Goal: Task Accomplishment & Management: Manage account settings

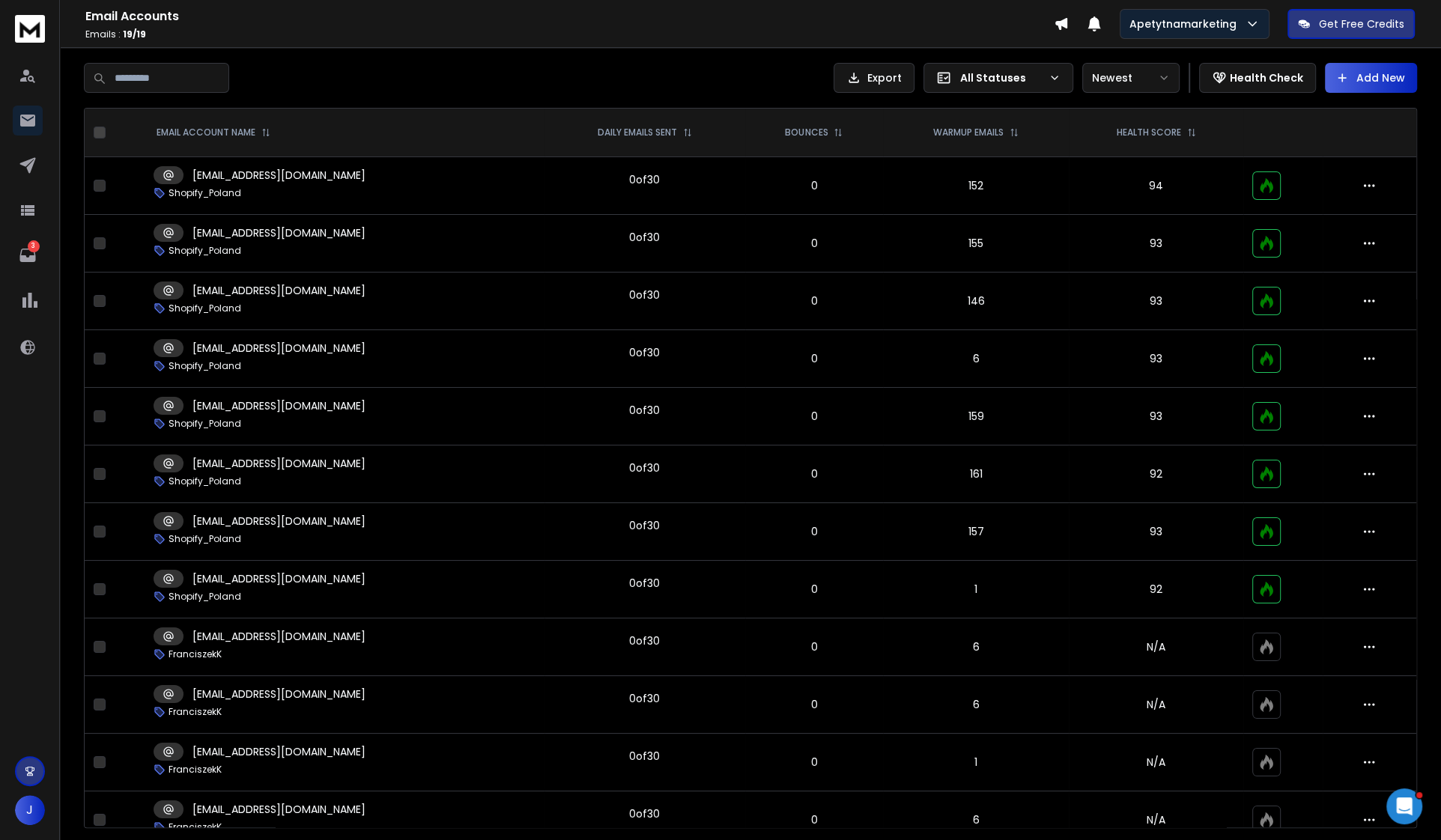
click at [1152, 32] on button "Apetytnamarketing" at bounding box center [1194, 24] width 150 height 30
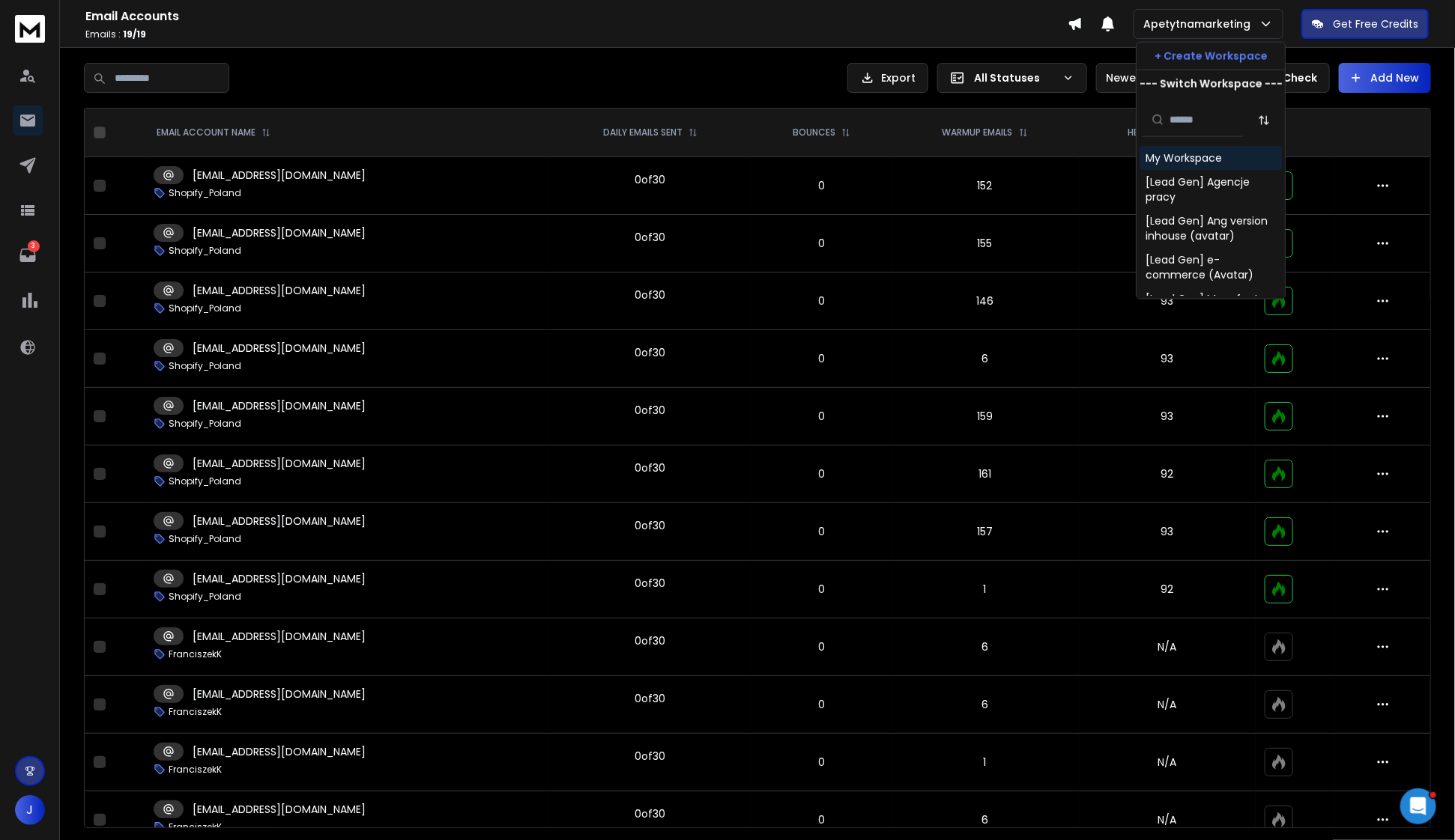
click at [1206, 123] on input "text" at bounding box center [1202, 120] width 65 height 33
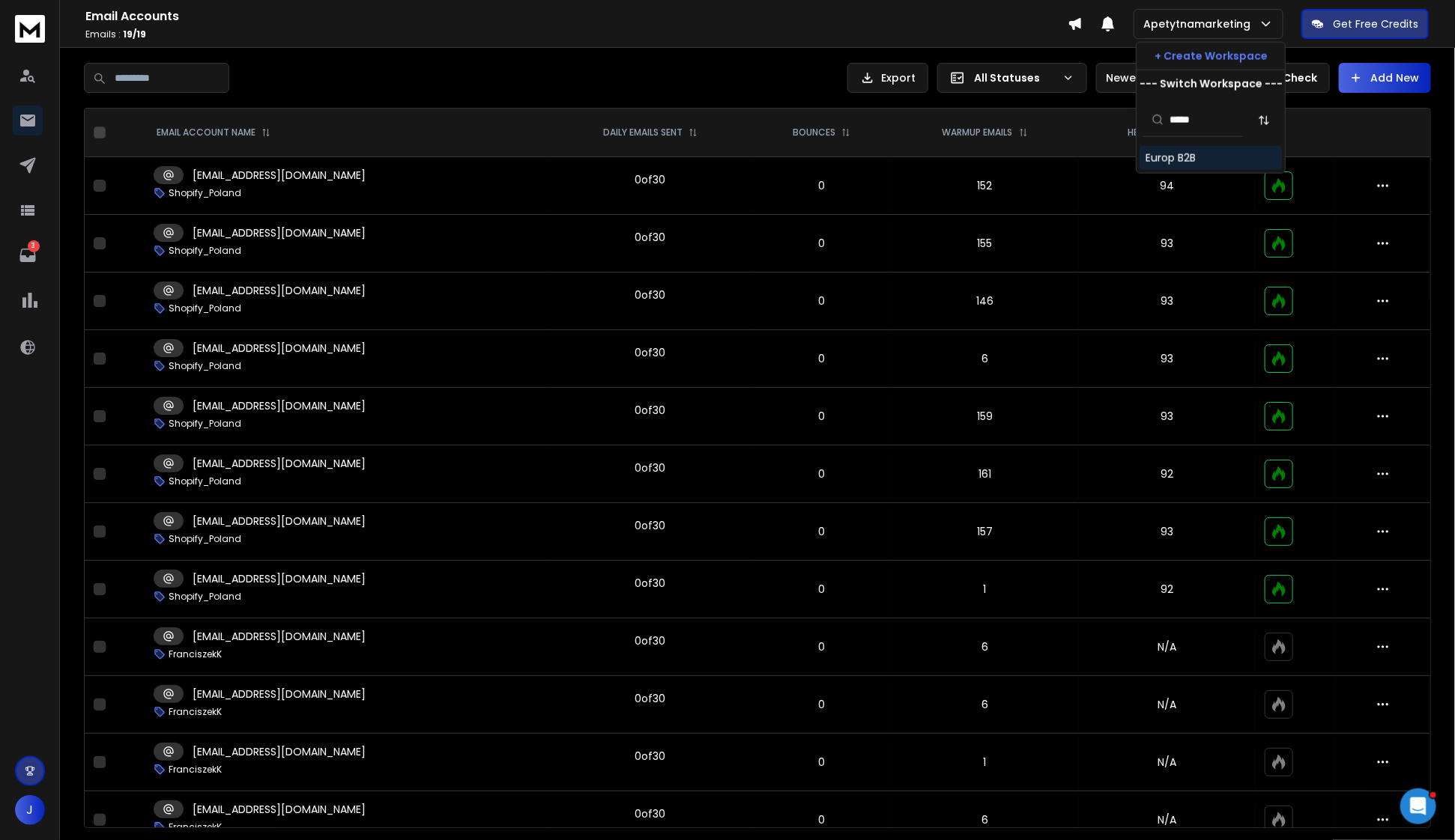
type input "*****"
click at [1227, 164] on div "Europ B2B" at bounding box center [1210, 158] width 142 height 24
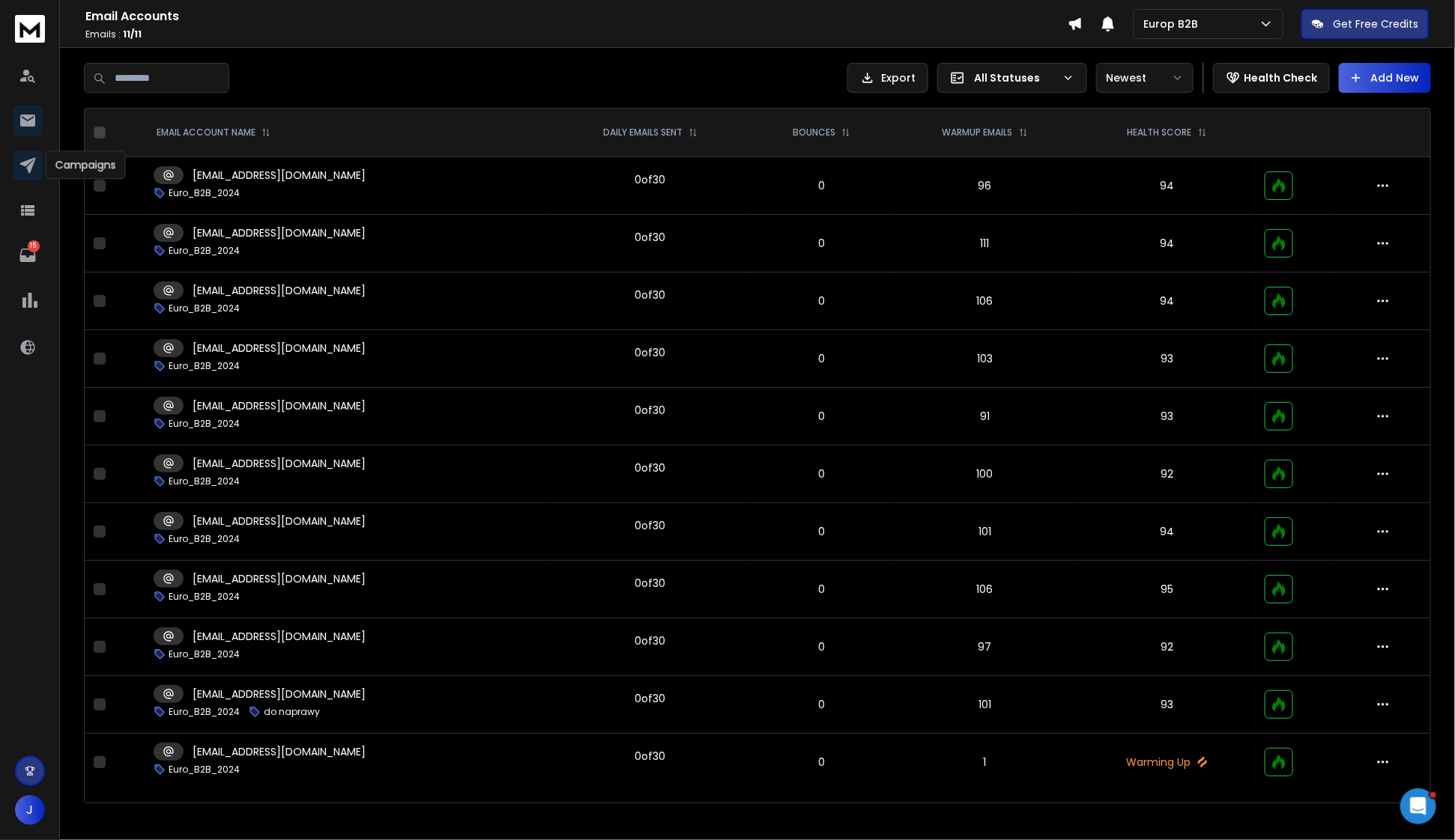
click at [36, 158] on icon at bounding box center [28, 165] width 18 height 18
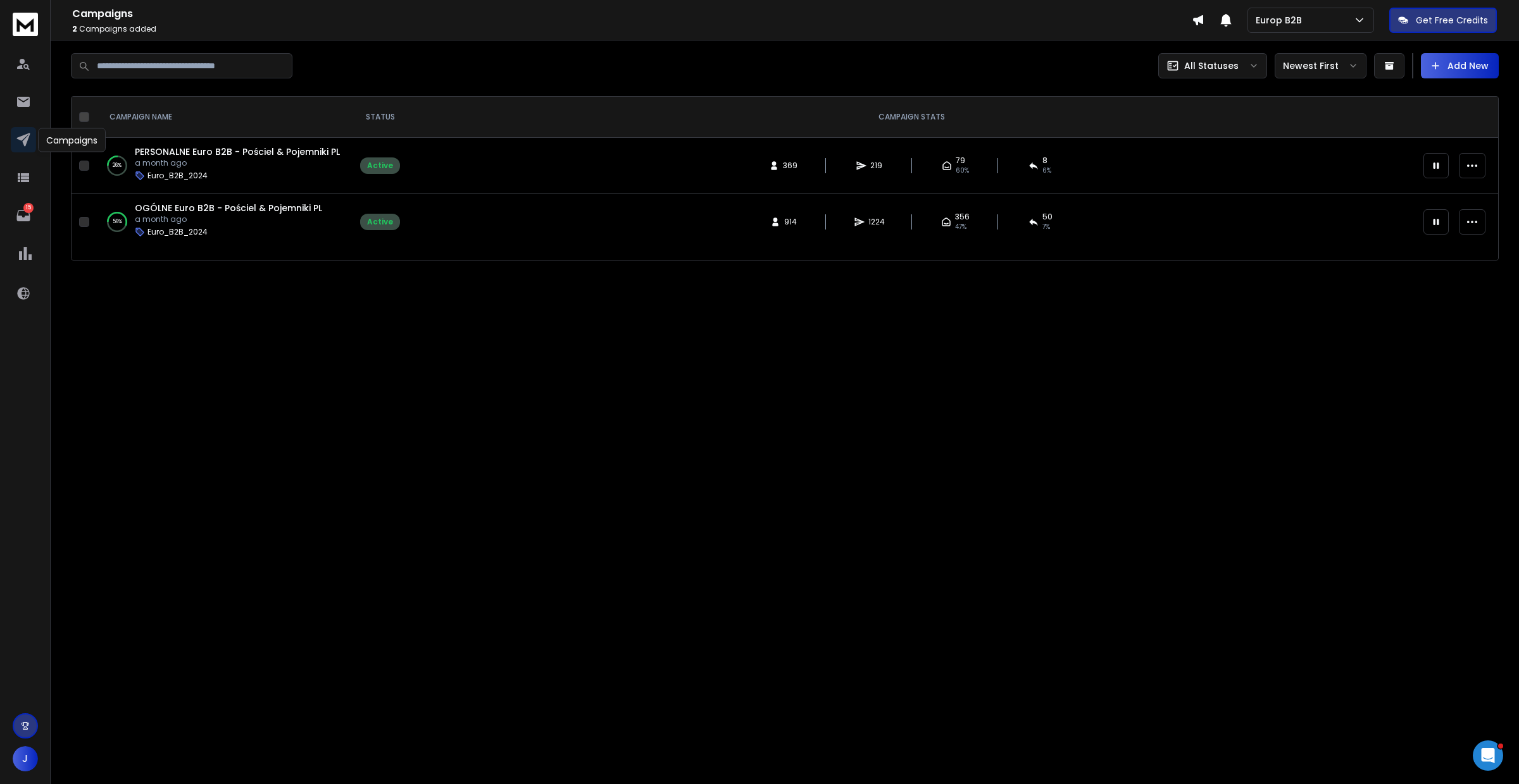
click at [665, 291] on div "Get only verified leads with our AI-powered Lead Finder, starting at $22/mo Try…" at bounding box center [759, 392] width 1519 height 784
click at [273, 216] on p "a month ago" at bounding box center [228, 219] width 187 height 10
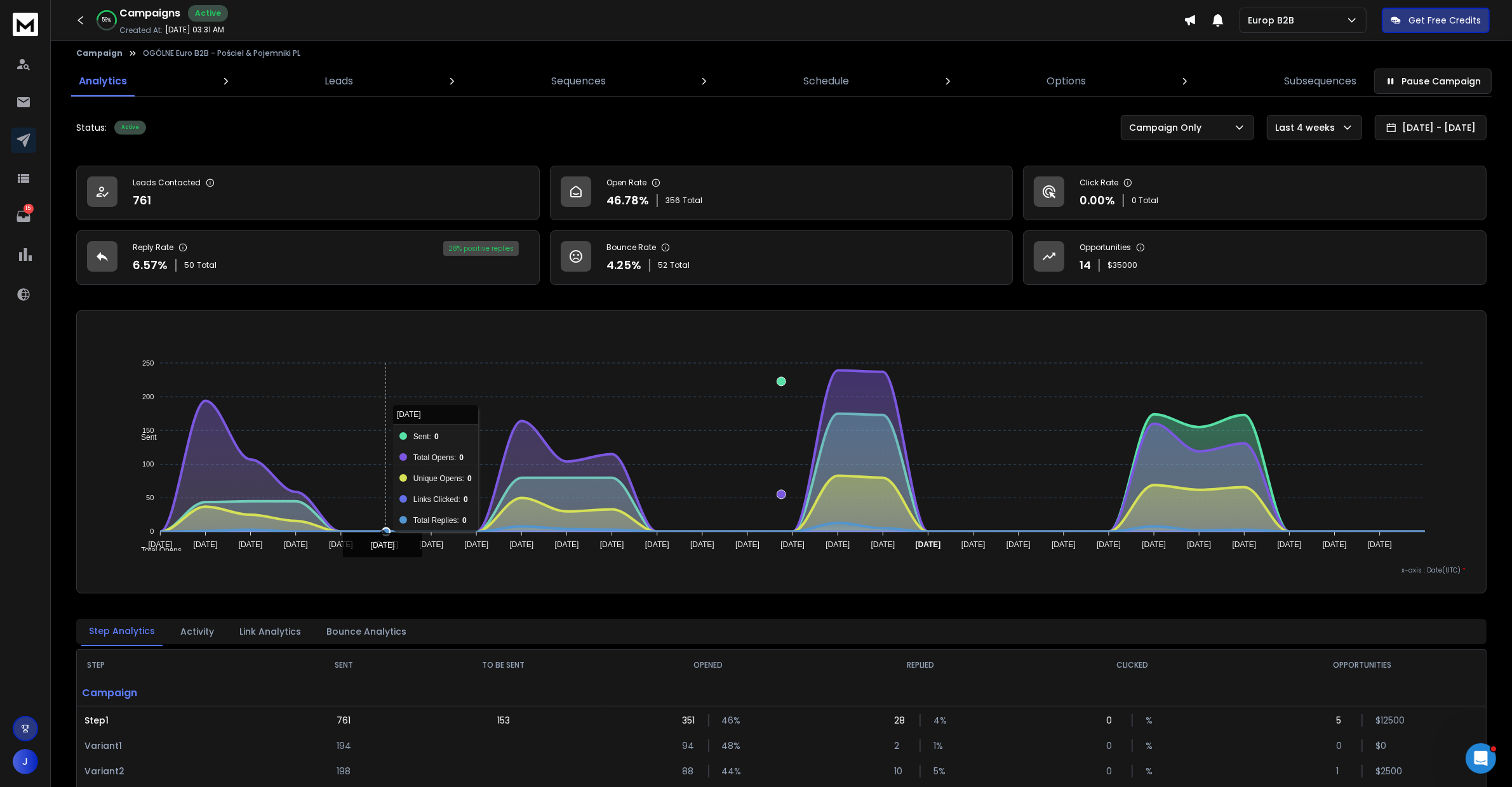
scroll to position [31, 0]
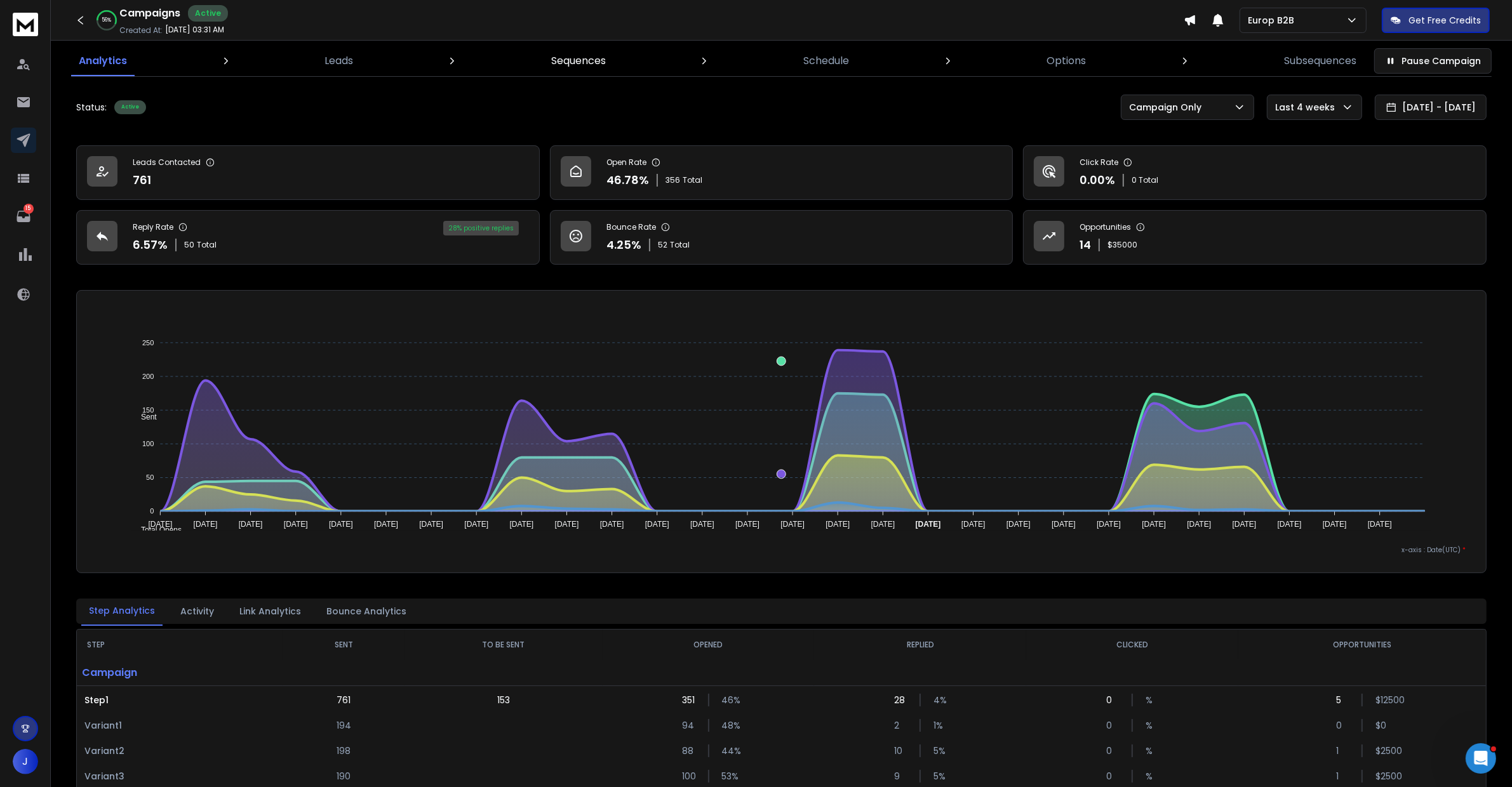
click at [565, 64] on p "Sequences" at bounding box center [578, 61] width 55 height 15
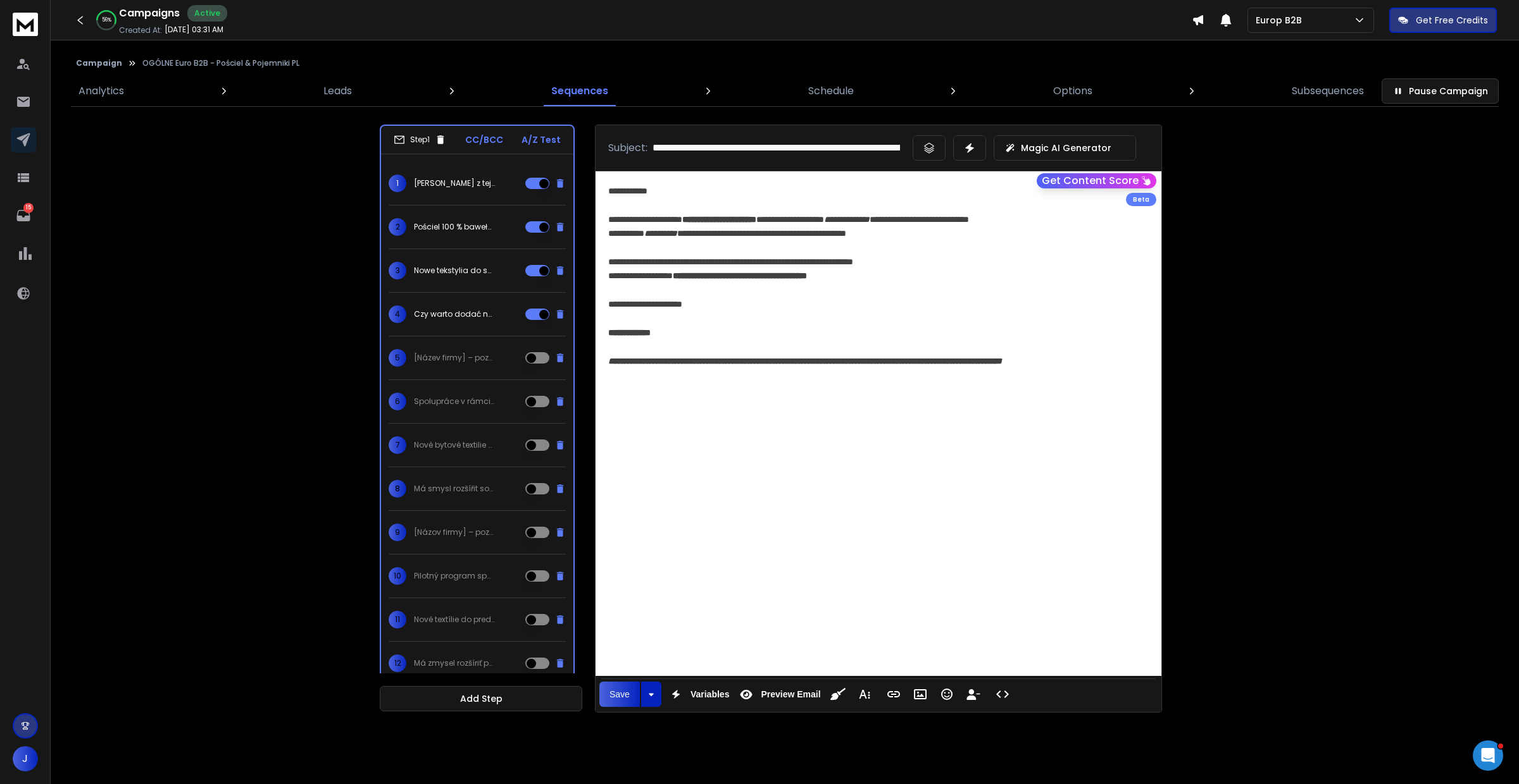
click at [263, 560] on div "Step 1 CC/BCC A/Z Test 1 [PERSON_NAME] z tej strony 😊 Mam pomysł na wspólny boo…" at bounding box center [784, 418] width 1428 height 598
click at [119, 91] on p "Analytics" at bounding box center [101, 91] width 45 height 15
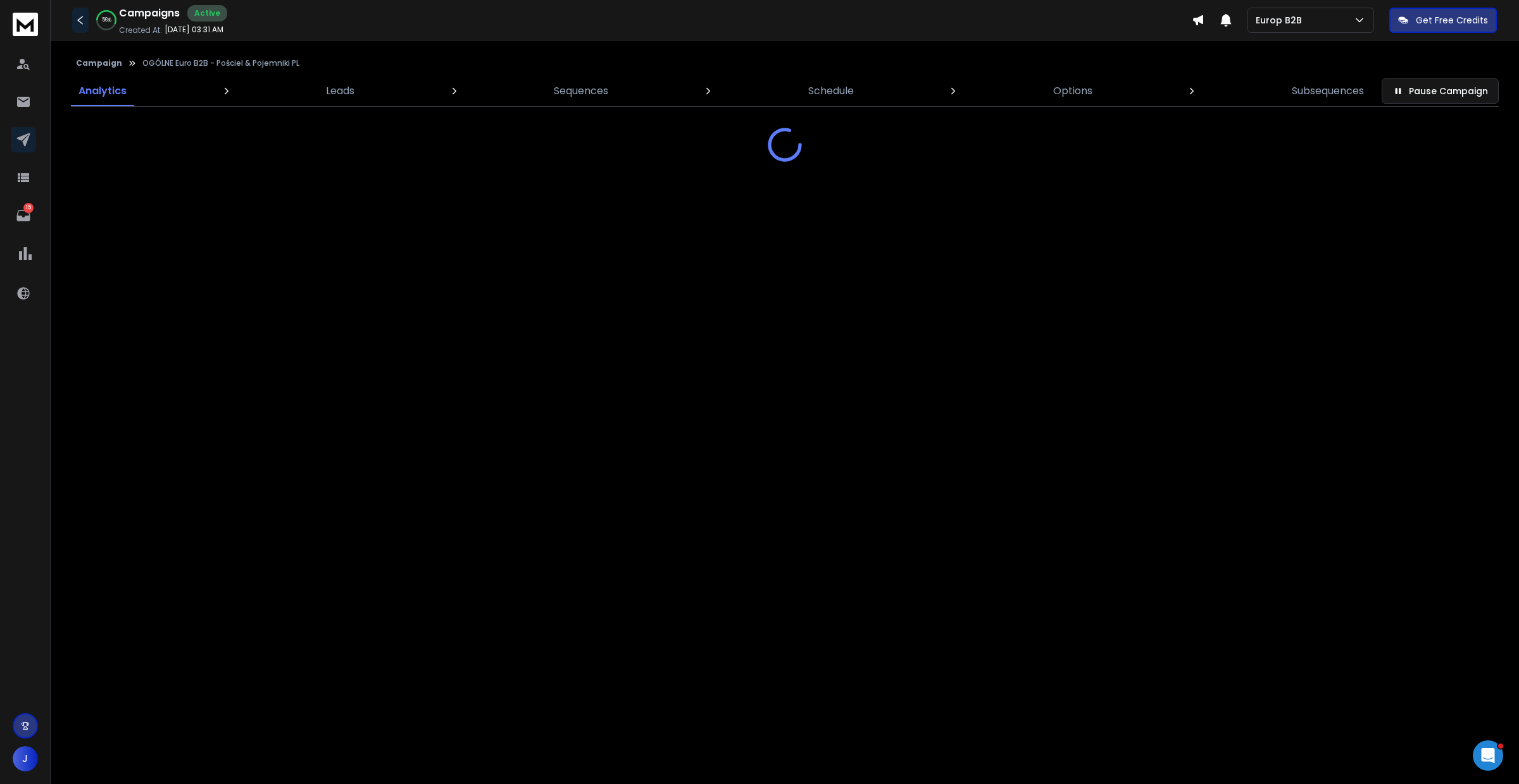
click at [85, 25] on icon at bounding box center [80, 20] width 11 height 11
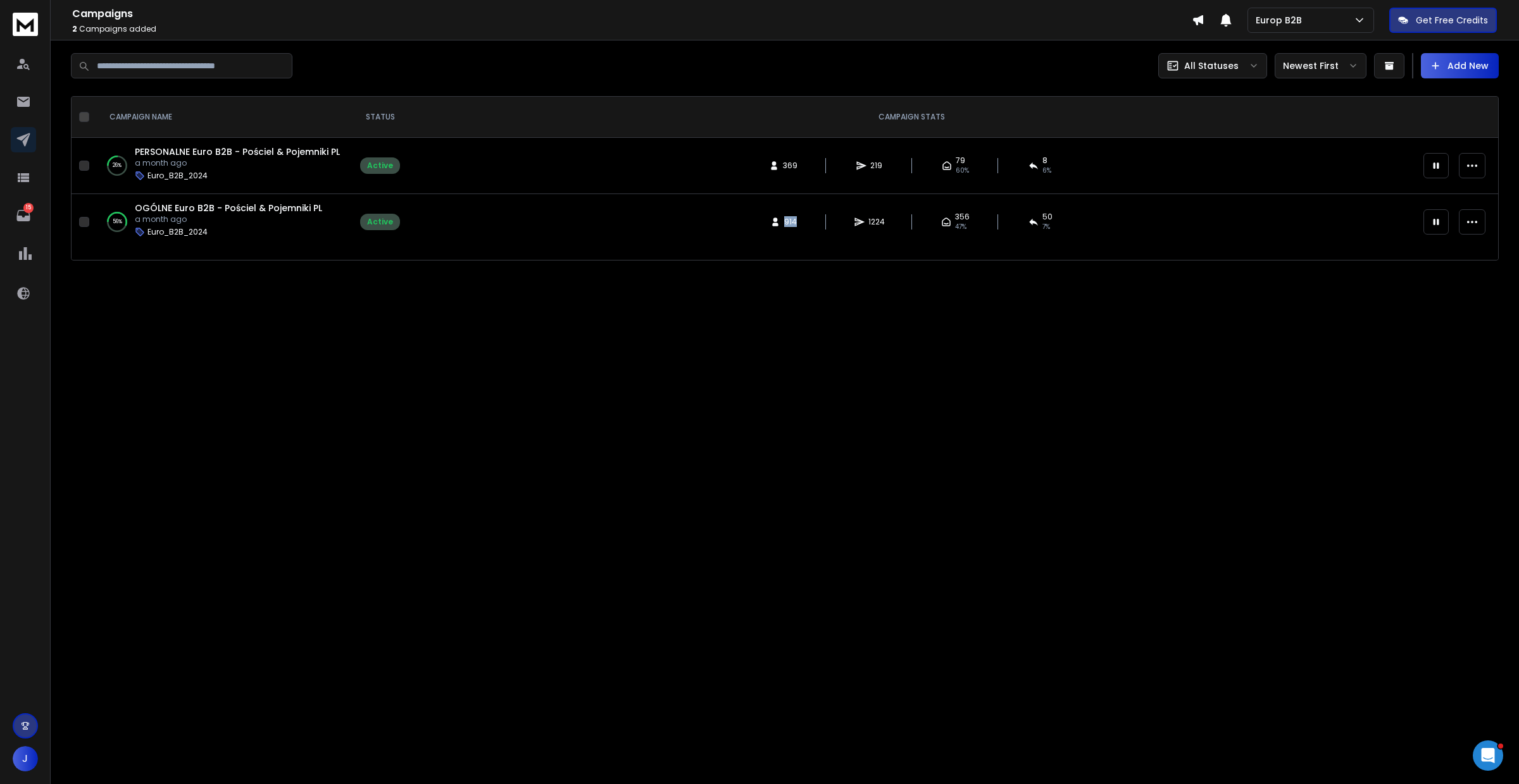
drag, startPoint x: 797, startPoint y: 226, endPoint x: 770, endPoint y: 224, distance: 27.1
click at [770, 224] on div "914" at bounding box center [782, 222] width 38 height 10
click at [271, 227] on div "Euro_B2B_2024" at bounding box center [228, 232] width 187 height 10
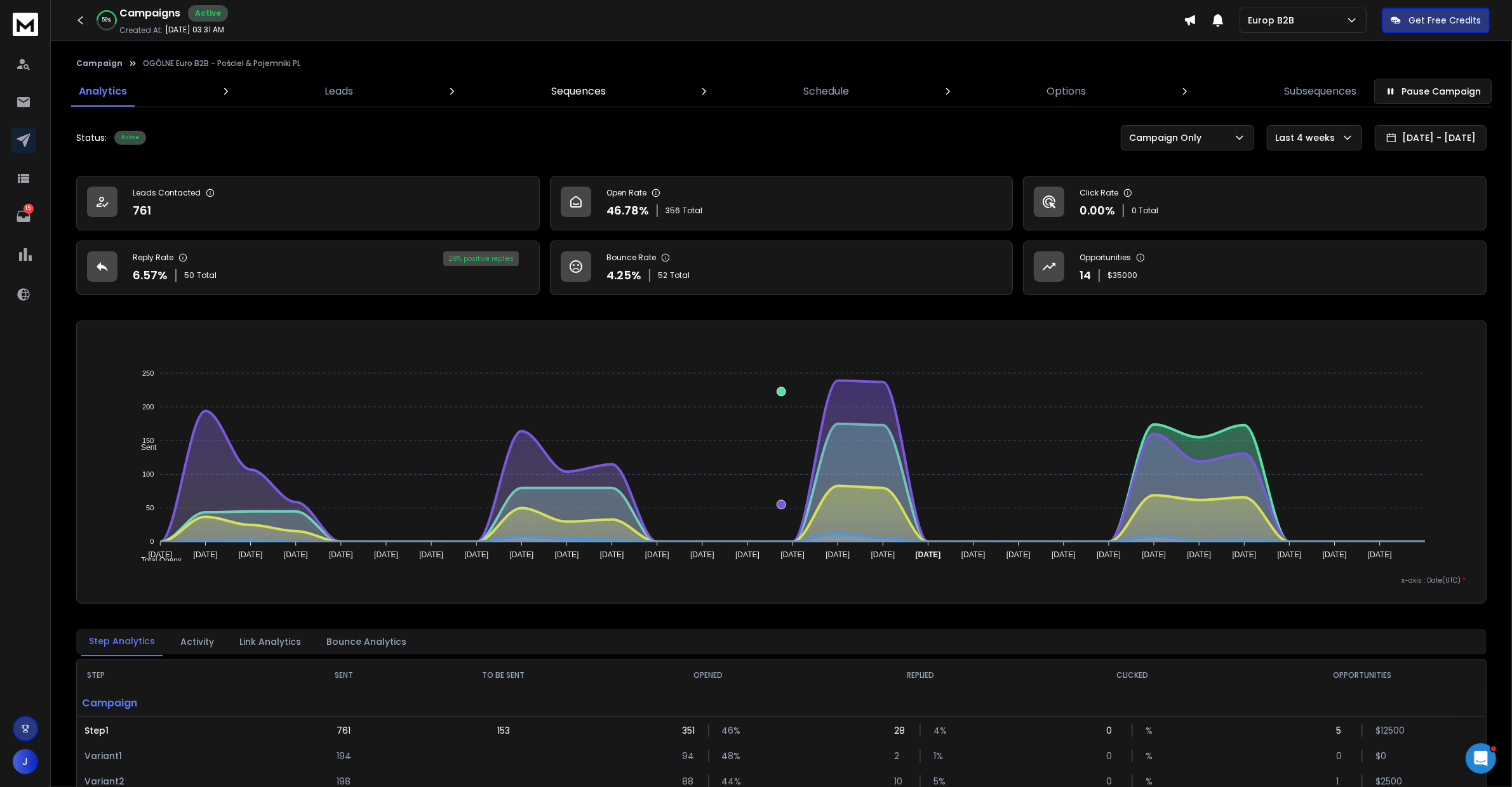
click at [597, 98] on p "Sequences" at bounding box center [578, 91] width 55 height 15
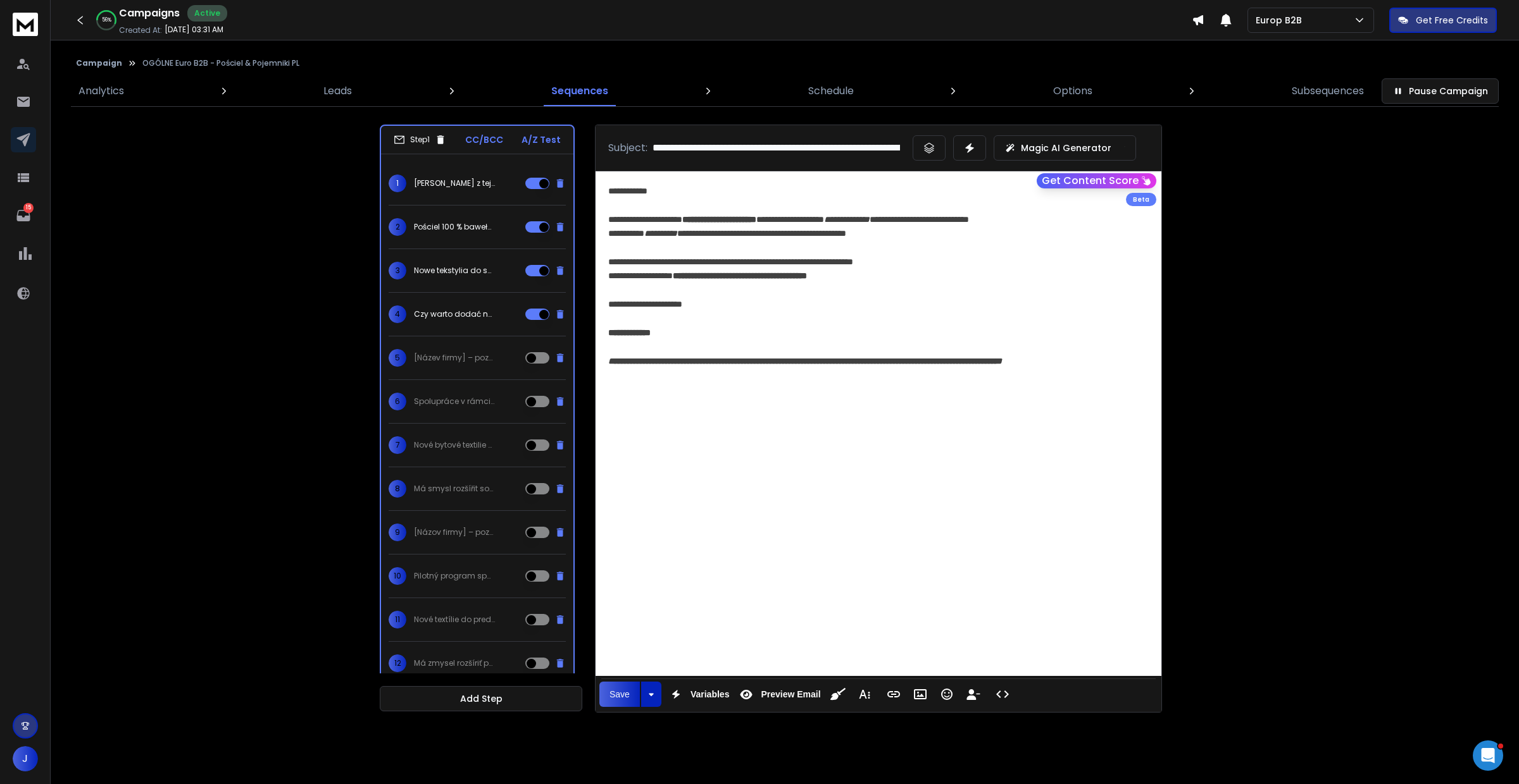
click at [479, 189] on div "1 [PERSON_NAME] z tej strony 😊 Mam pomysł na wspólny boost sprzedaży {{companyN…" at bounding box center [442, 183] width 107 height 18
click at [494, 224] on p "Pościel 100 % bawełna + 30 % marży – brzmi jak coś dla Was?" at bounding box center [455, 226] width 81 height 10
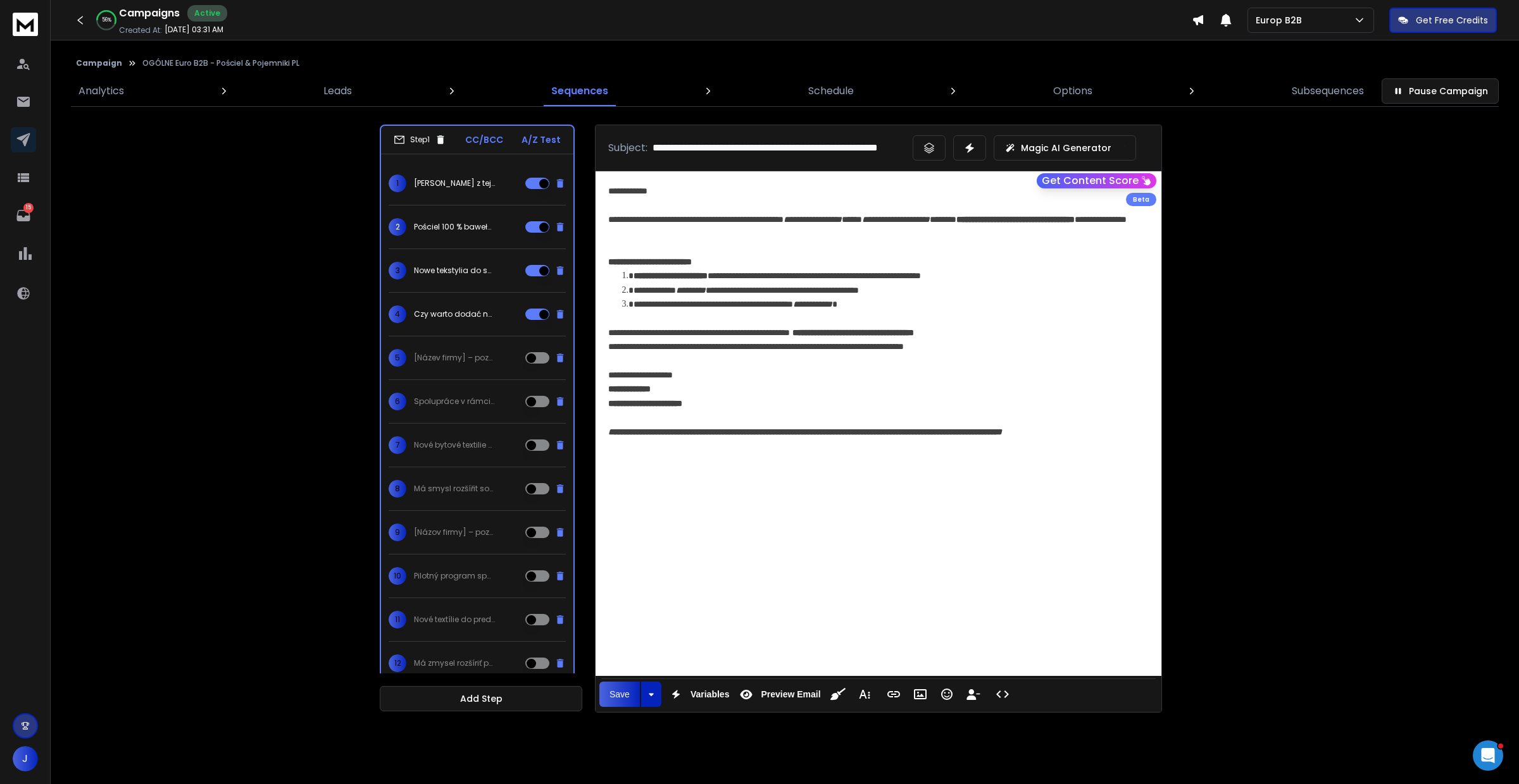
click at [495, 250] on div "3 Nowe tekstylia do sprzedaży – czy warto przetestować?" at bounding box center [477, 271] width 177 height 44
type input "**********"
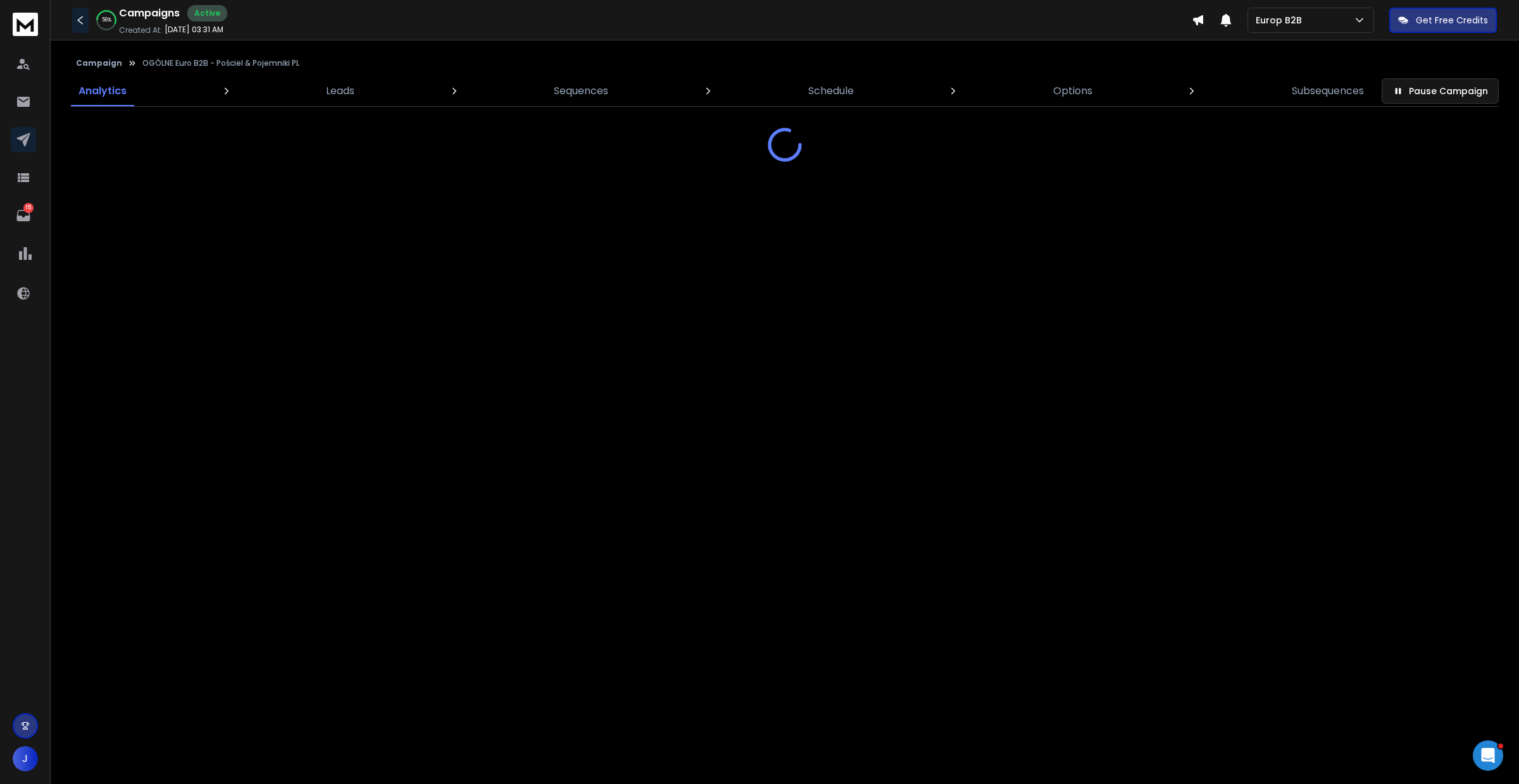
click at [83, 20] on icon at bounding box center [80, 20] width 11 height 11
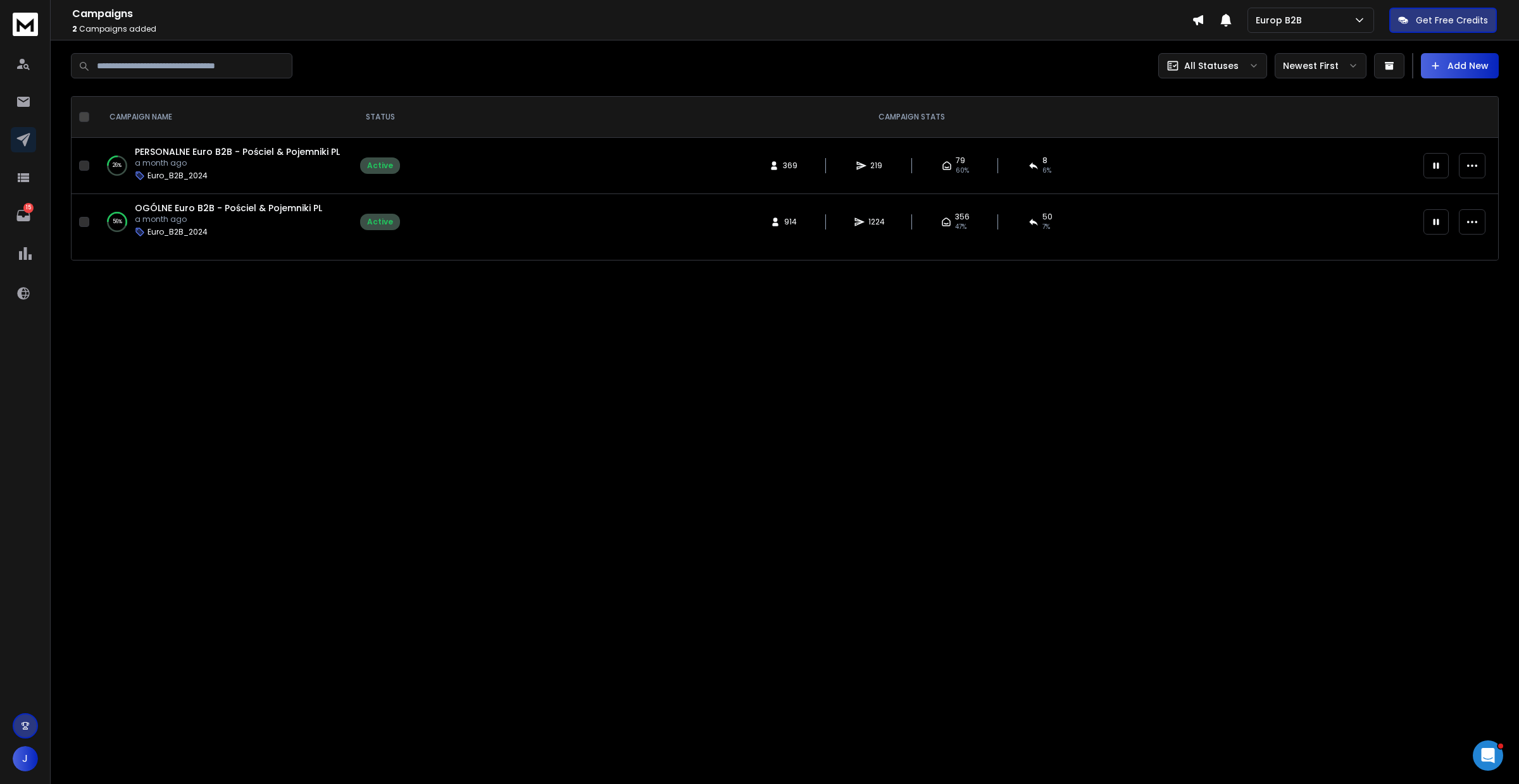
click at [730, 413] on div "Get only verified leads with our AI-powered Lead Finder, starting at $22/mo Try…" at bounding box center [759, 392] width 1519 height 784
click at [193, 153] on span "PERSONALNE Euro B2B - Pościel & Pojemniki PL" at bounding box center [237, 151] width 205 height 13
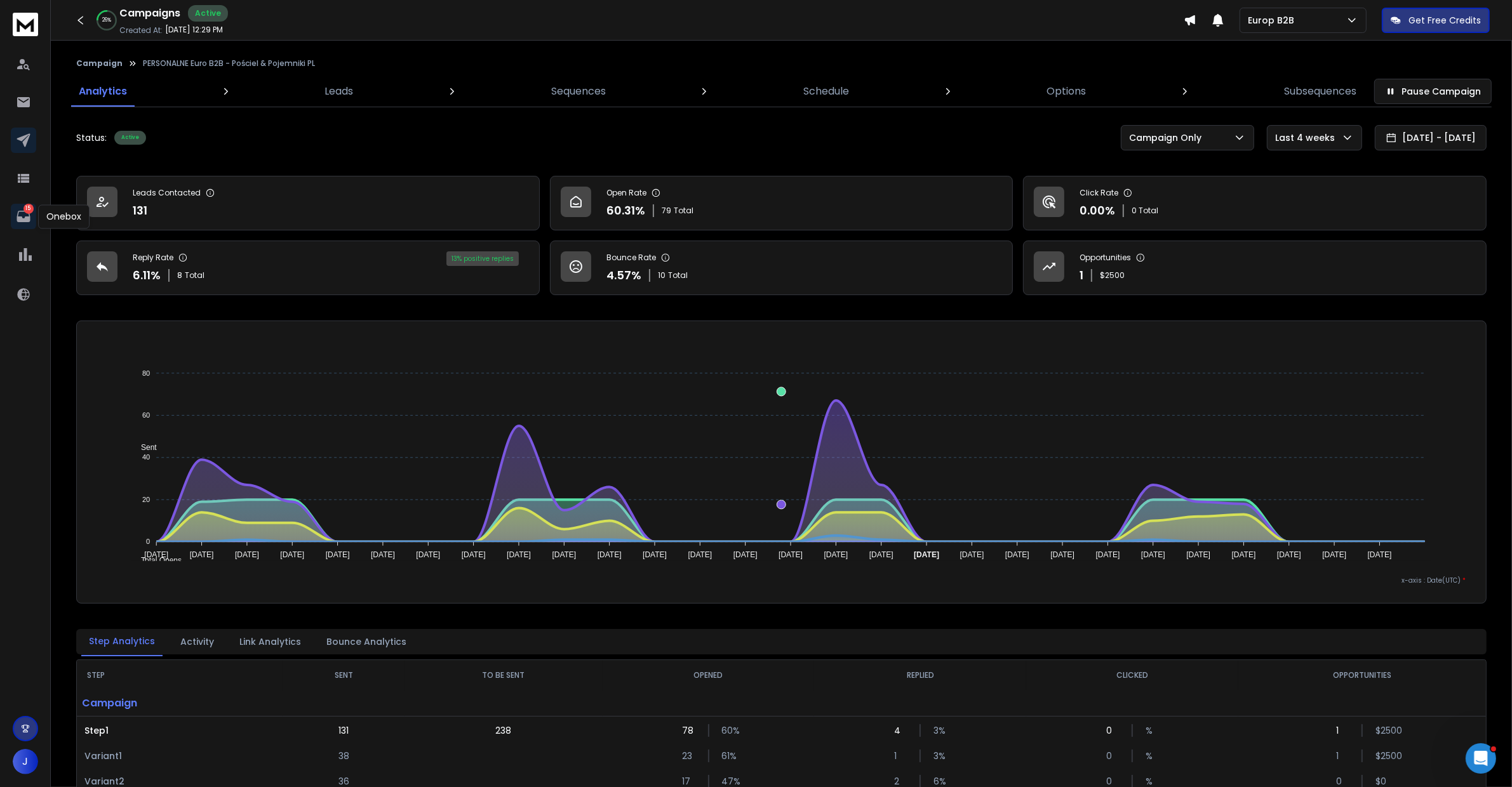
click at [22, 213] on icon at bounding box center [23, 216] width 15 height 15
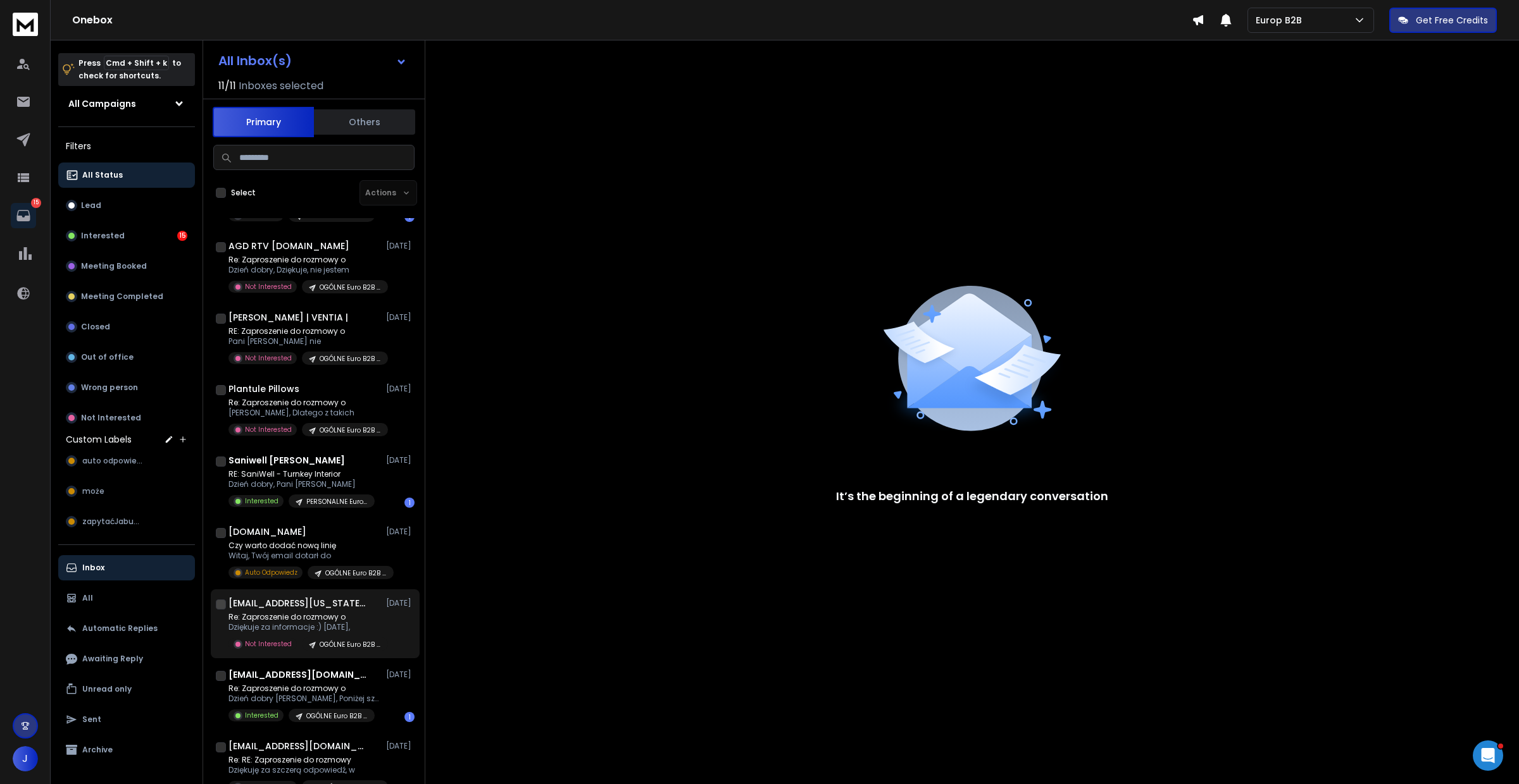
scroll to position [816, 0]
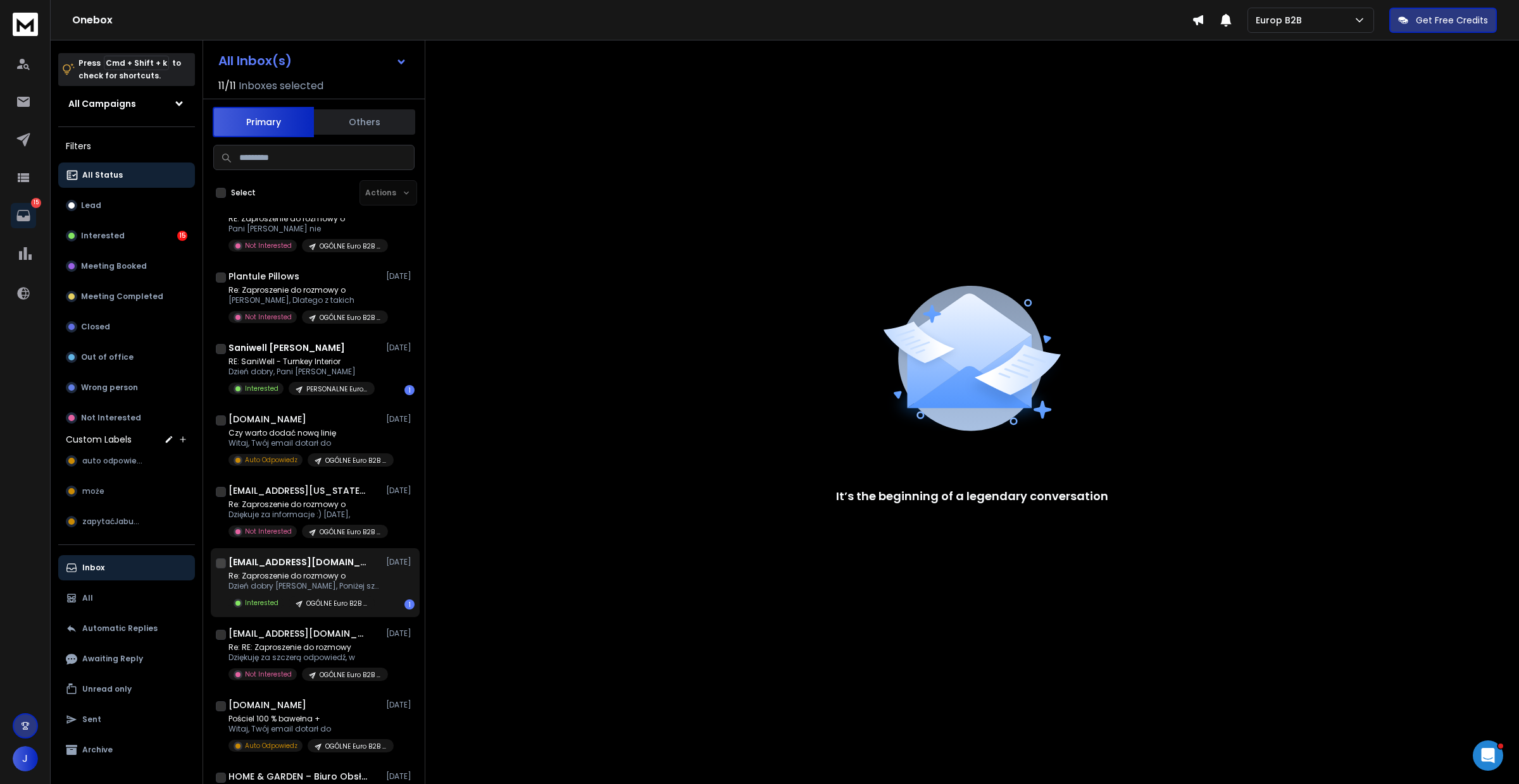
click at [379, 602] on div "Re: Zaproszenie do rozmowy o Dzień dobry Pani Malino, Poniżej szkic, Interested…" at bounding box center [321, 590] width 186 height 39
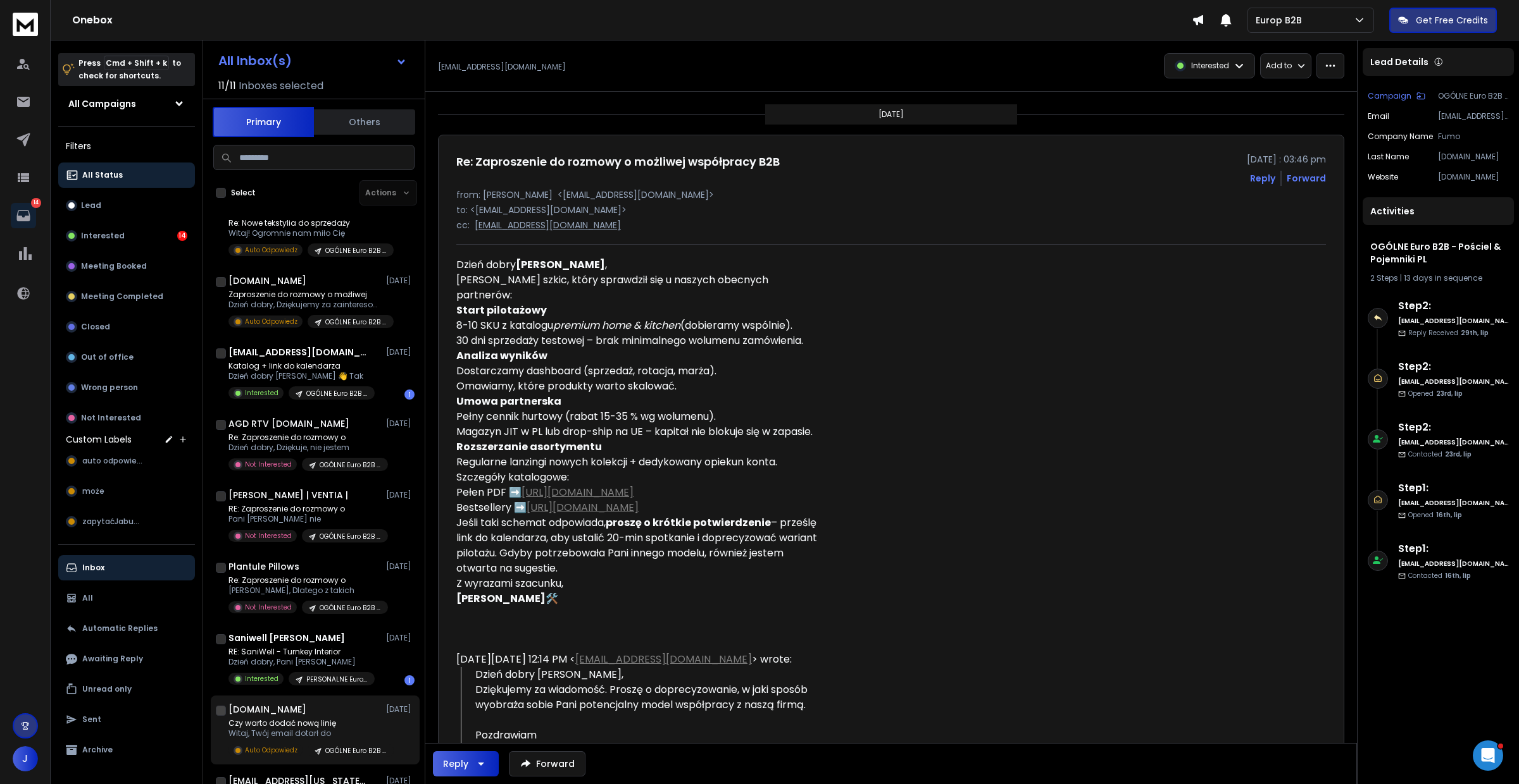
scroll to position [585, 0]
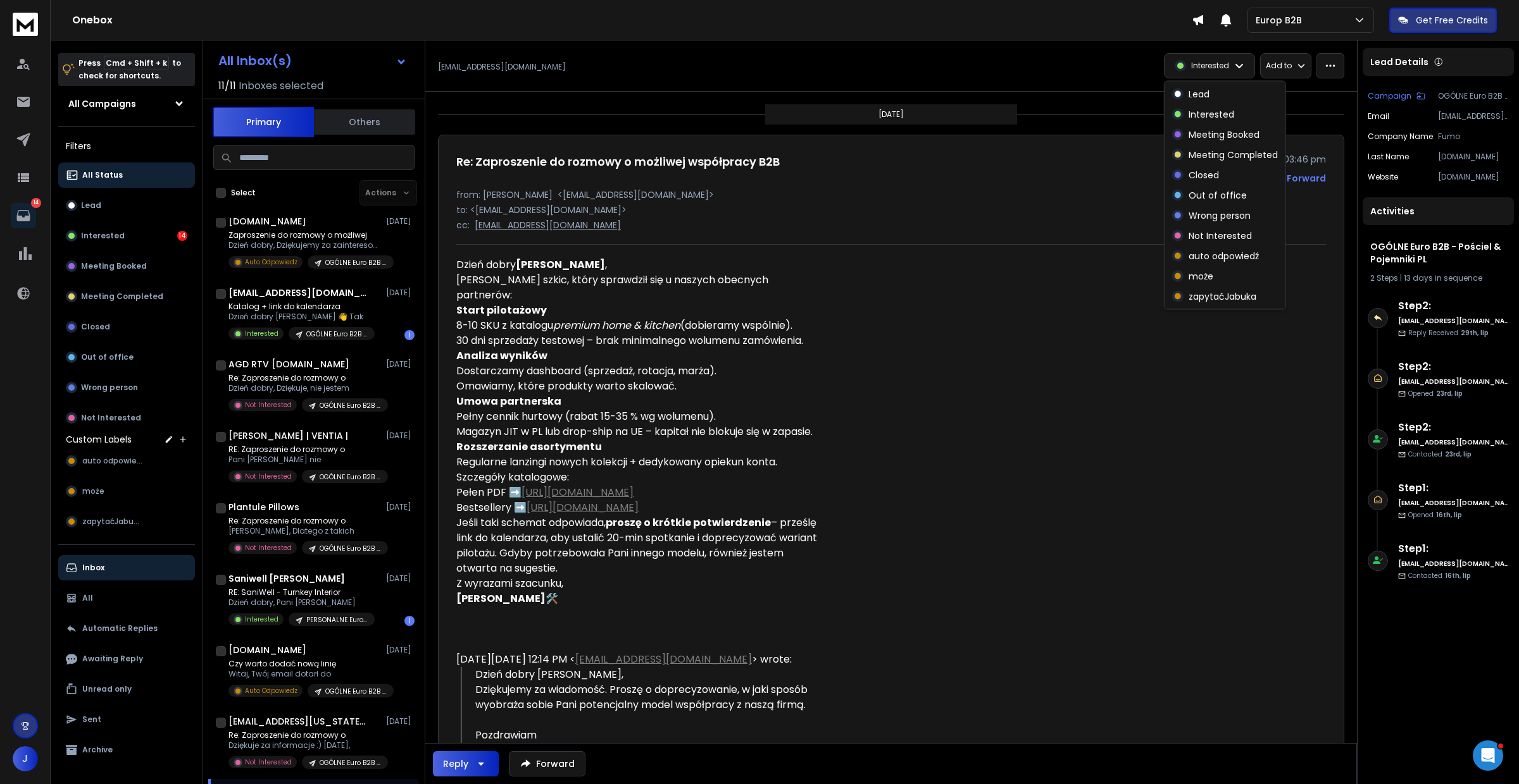
click at [1221, 73] on div "Interested" at bounding box center [1209, 66] width 90 height 24
click at [1228, 234] on p "Not Interested" at bounding box center [1220, 236] width 63 height 13
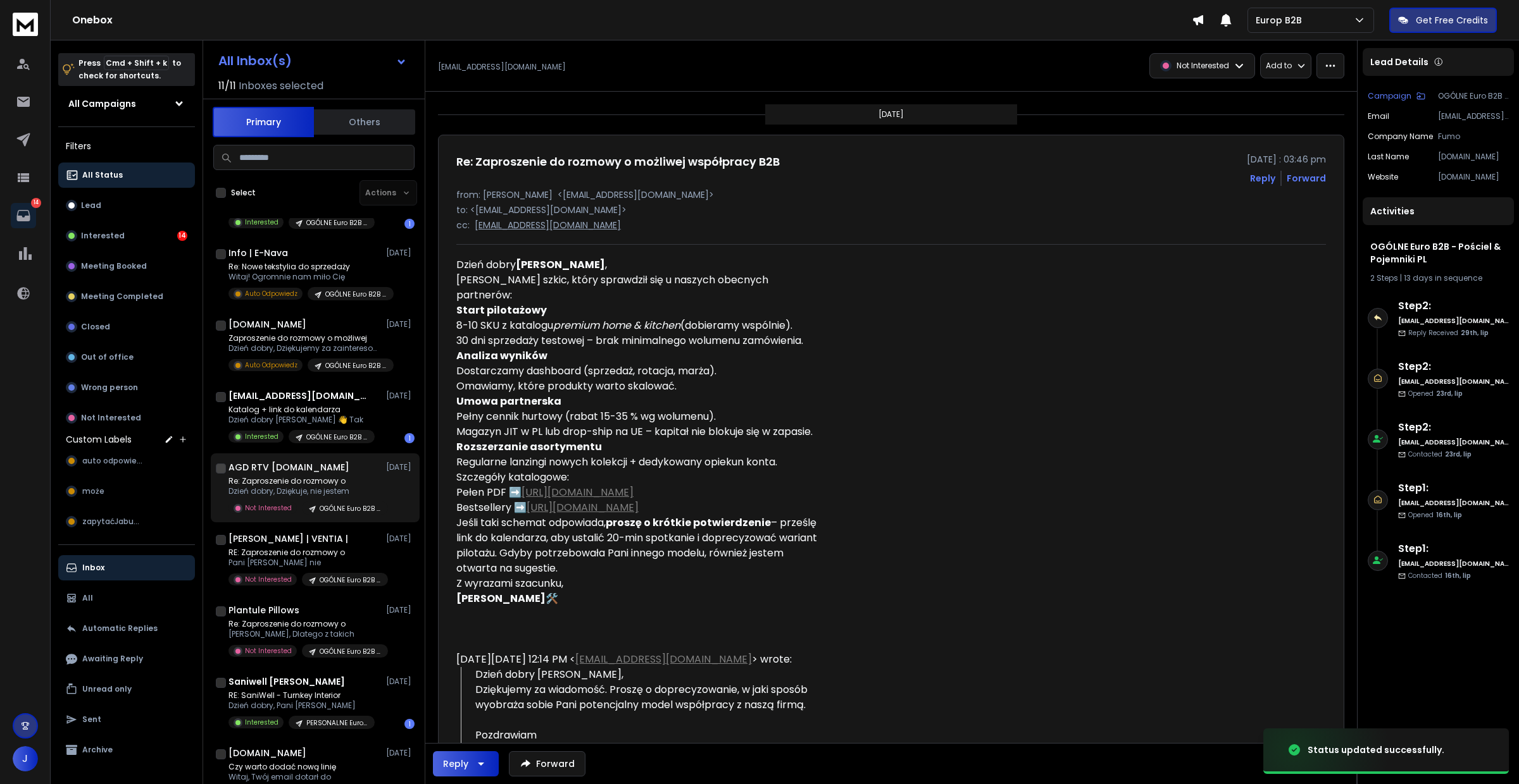
scroll to position [334, 0]
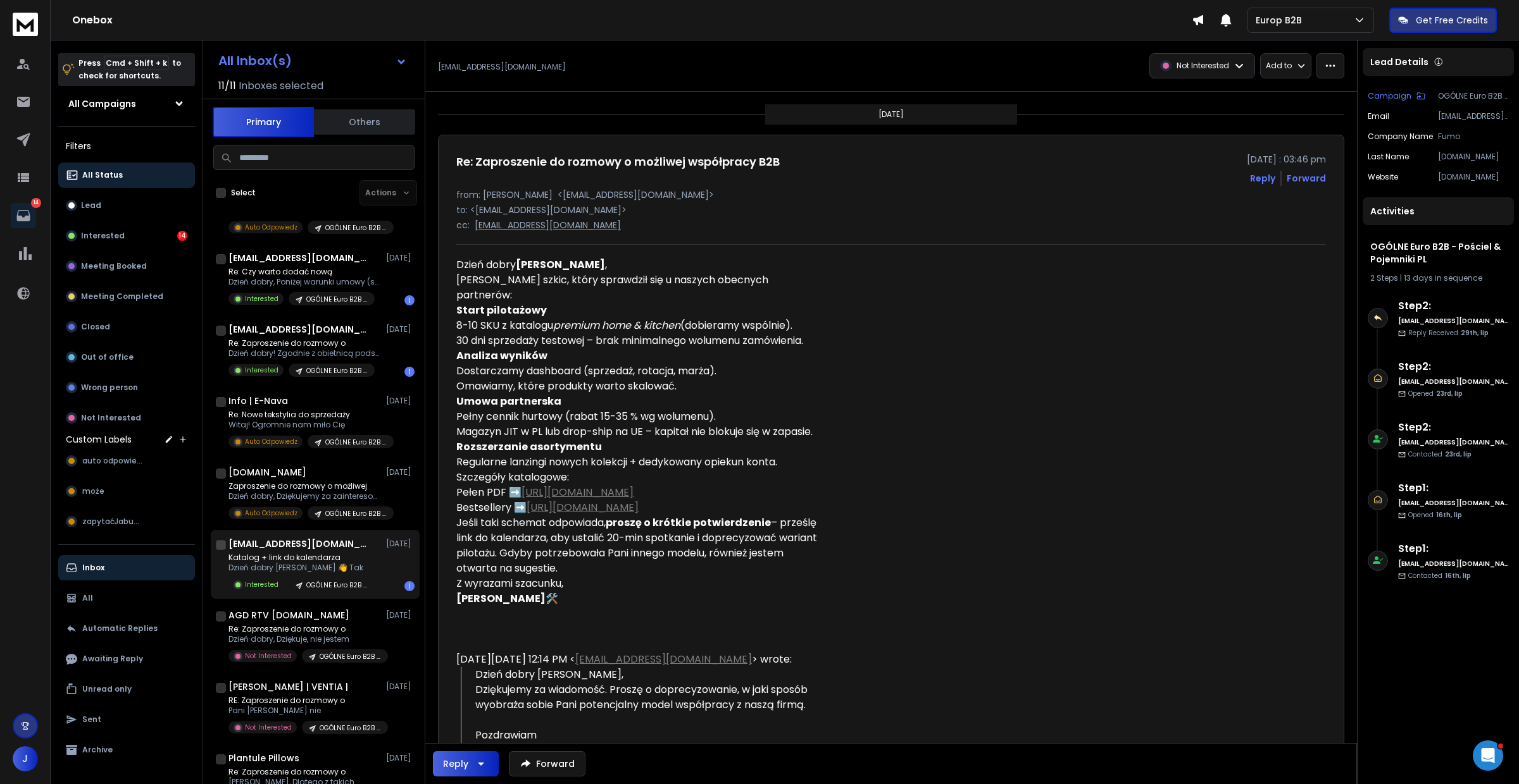
click at [367, 570] on p "Dzień dobry [PERSON_NAME] 👋 Tak" at bounding box center [301, 568] width 146 height 10
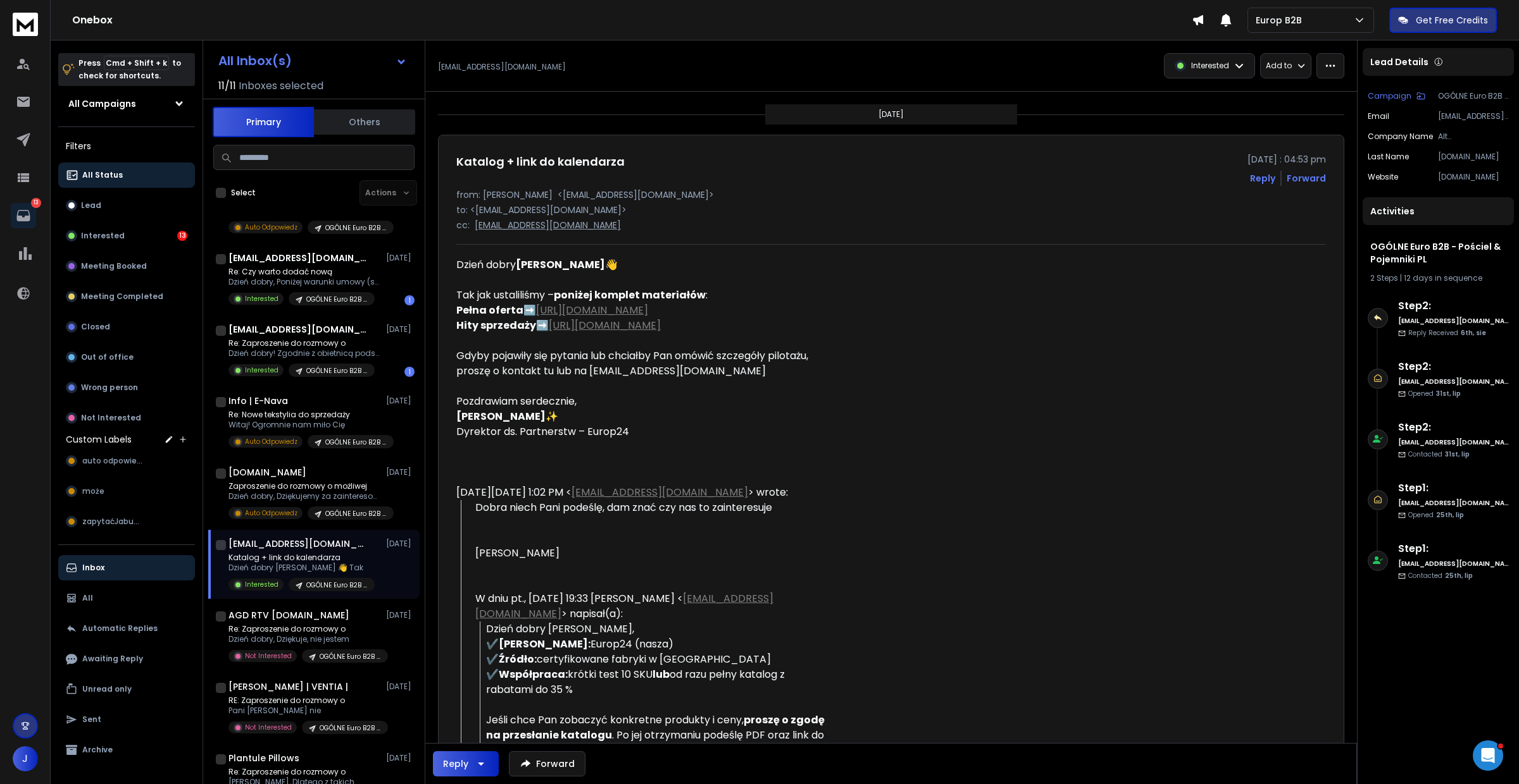
scroll to position [19, 0]
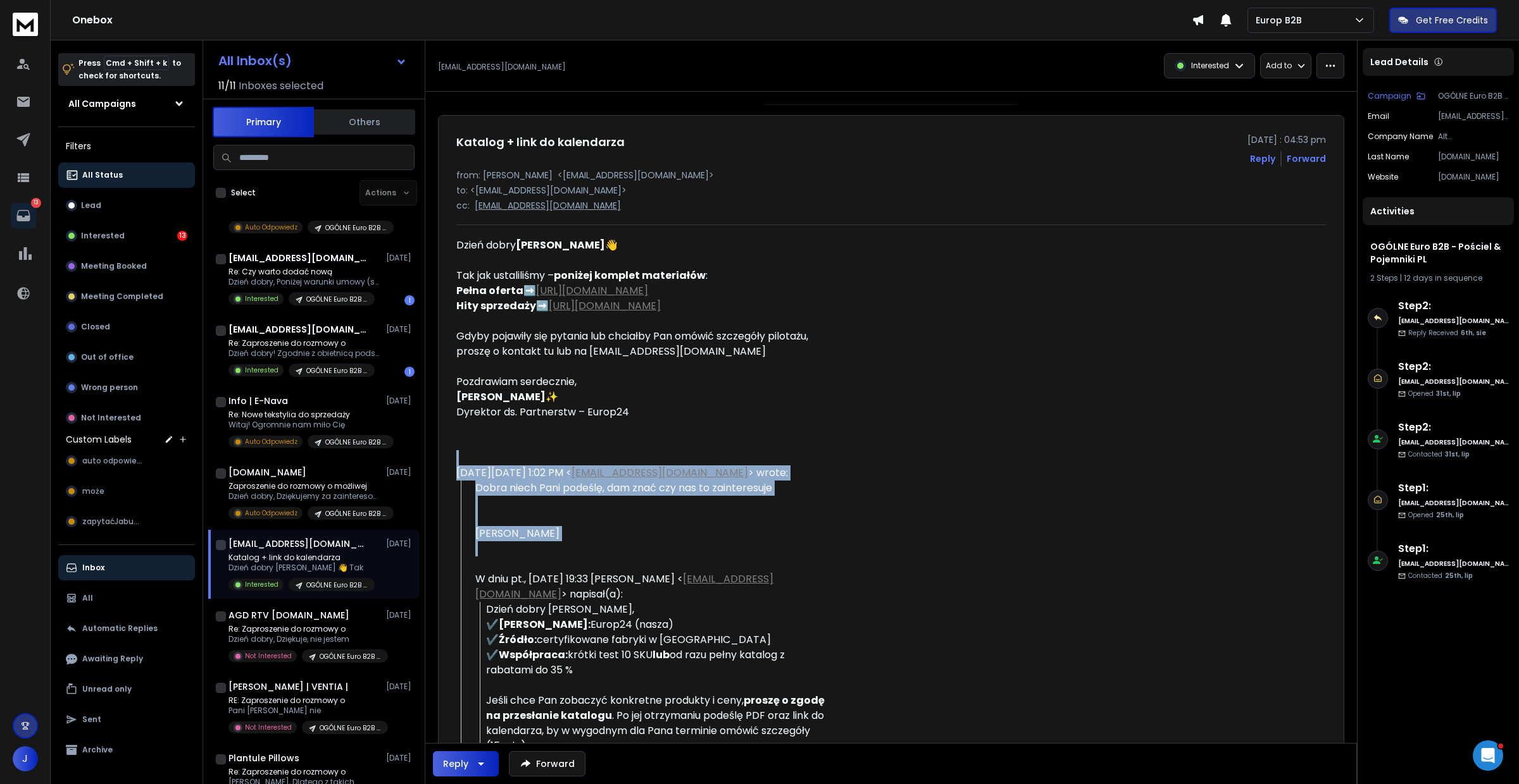
drag, startPoint x: 709, startPoint y: 587, endPoint x: 470, endPoint y: 500, distance: 254.3
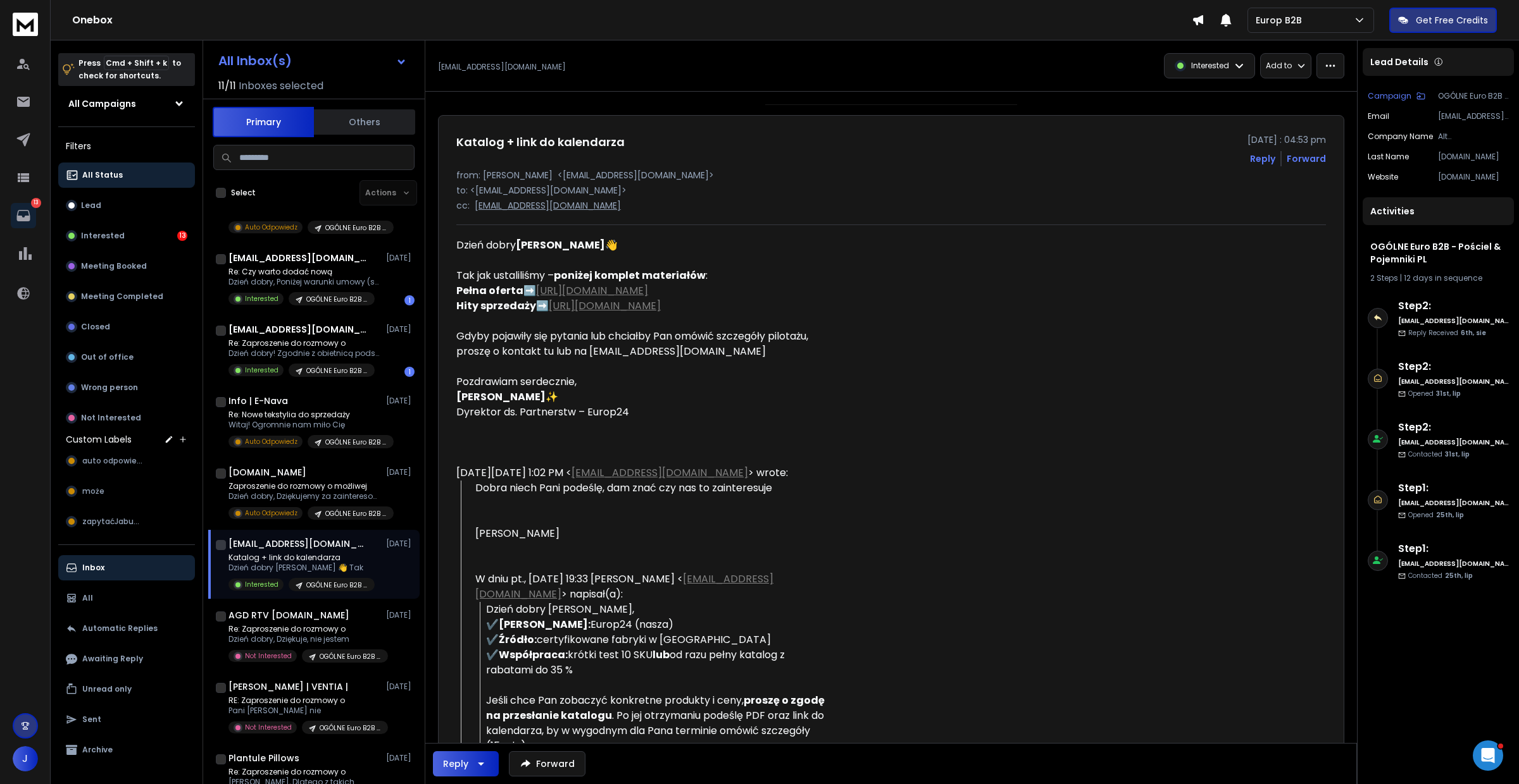
scroll to position [0, 0]
